Goal: Communication & Community: Answer question/provide support

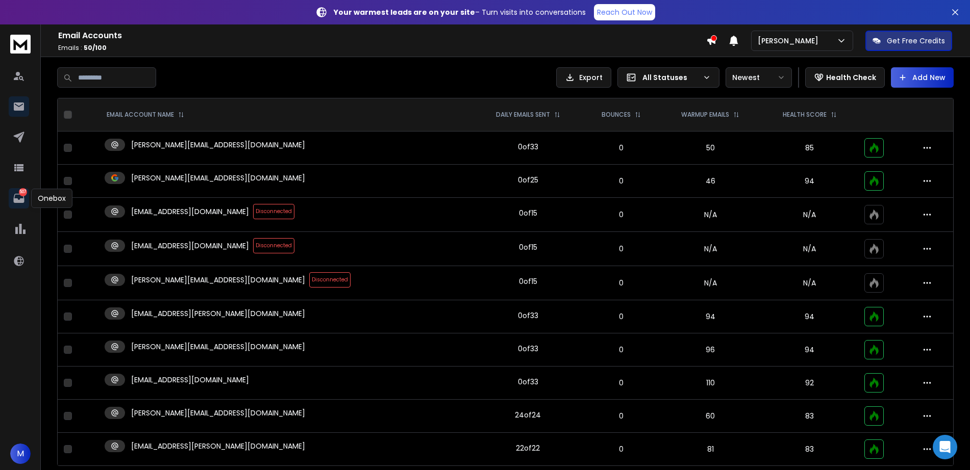
click at [21, 197] on icon at bounding box center [19, 198] width 12 height 12
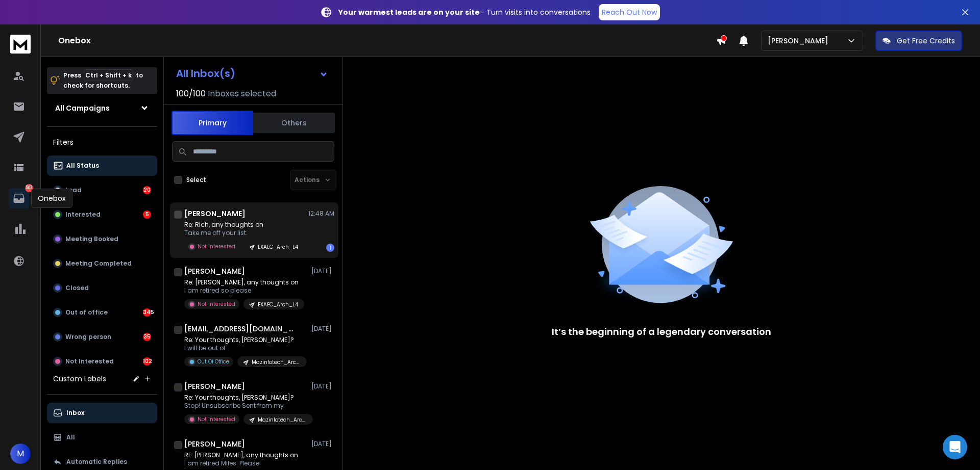
click at [211, 218] on h1 "[PERSON_NAME]" at bounding box center [214, 214] width 61 height 10
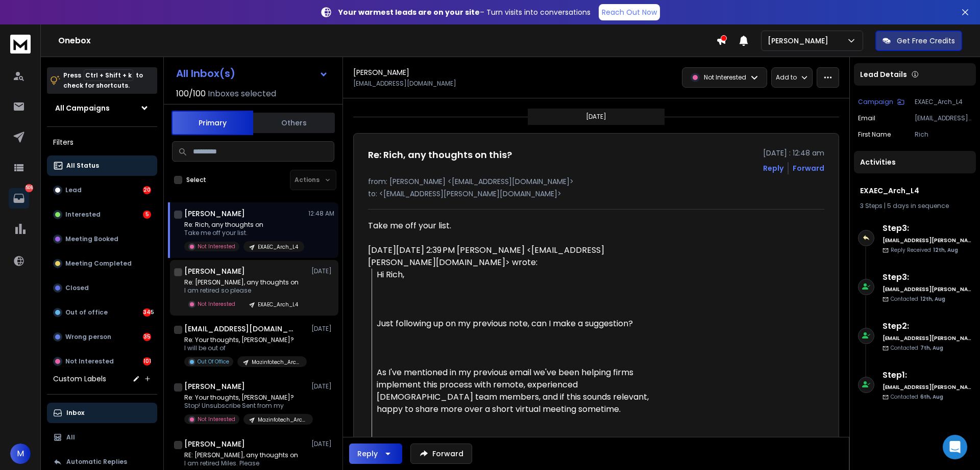
click at [222, 285] on p "Re: [PERSON_NAME], any thoughts on" at bounding box center [244, 283] width 120 height 8
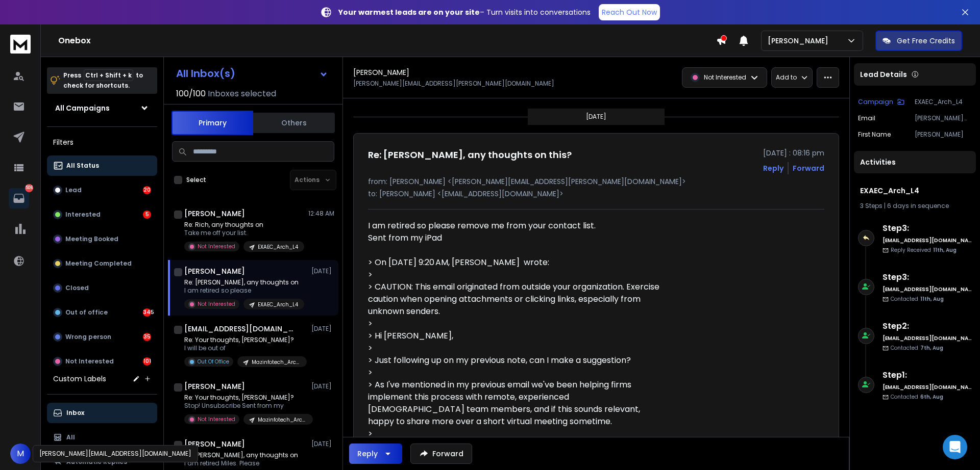
click at [14, 457] on span "M" at bounding box center [20, 454] width 20 height 20
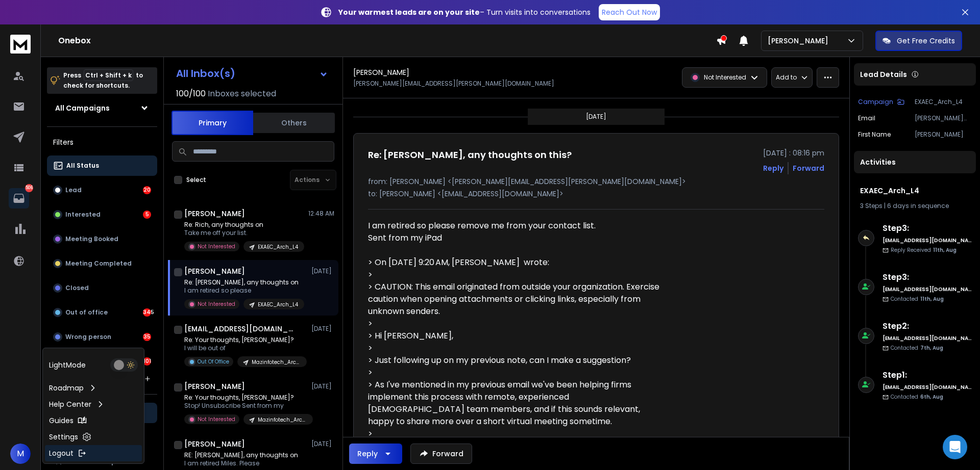
click at [61, 451] on p "Logout" at bounding box center [61, 454] width 24 height 10
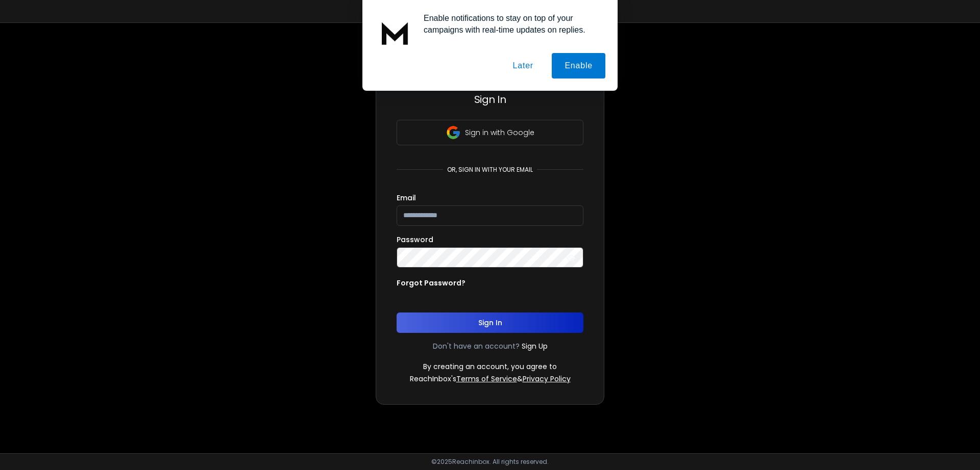
type input "**********"
click at [528, 66] on button "Later" at bounding box center [523, 66] width 46 height 26
